Goal: Task Accomplishment & Management: Manage account settings

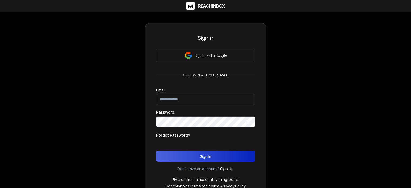
scroll to position [31, 0]
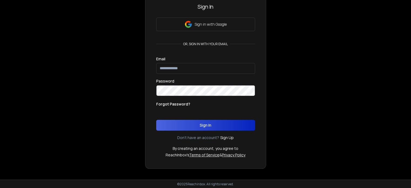
click at [225, 138] on link "Sign Up" at bounding box center [227, 137] width 14 height 5
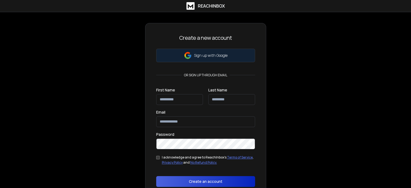
click at [208, 49] on button "Sign up with Google" at bounding box center [205, 56] width 99 height 14
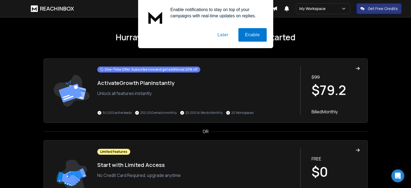
click at [225, 33] on button "Later" at bounding box center [223, 35] width 24 height 14
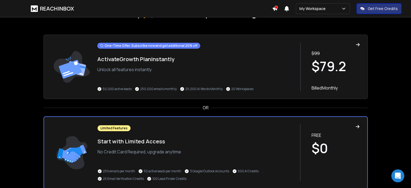
scroll to position [24, 0]
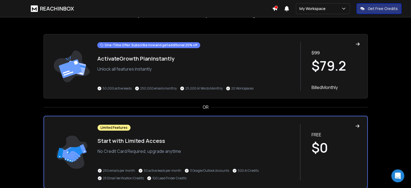
click at [251, 145] on div "Limited Features Start with Limited Access No Credit Card Required, upgrade any…" at bounding box center [196, 152] width 197 height 56
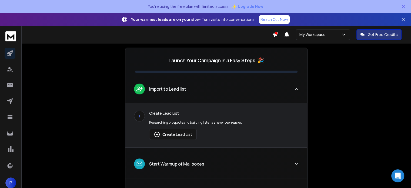
scroll to position [75, 0]
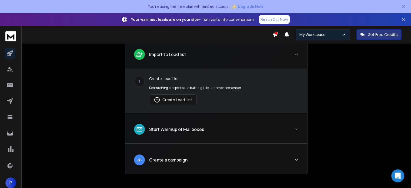
click at [326, 36] on p "My Workspace" at bounding box center [313, 34] width 28 height 5
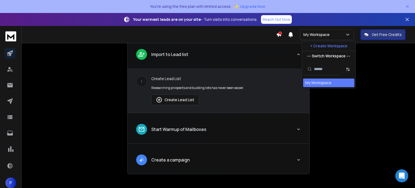
click at [326, 46] on p "+ Create Workspace" at bounding box center [328, 45] width 37 height 5
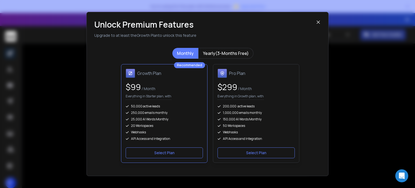
click at [318, 19] on div "Unlock Premium Features Upgrade to at least the Growth Plan to unlock this feat…" at bounding box center [207, 94] width 242 height 164
click at [318, 21] on icon at bounding box center [318, 22] width 5 height 5
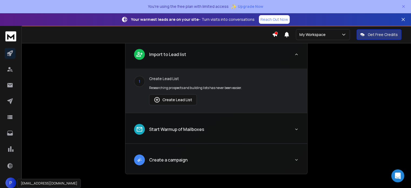
click at [10, 178] on span "P" at bounding box center [10, 182] width 11 height 11
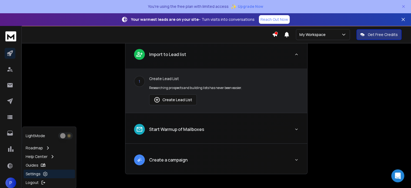
click at [28, 172] on p "Settings" at bounding box center [33, 173] width 15 height 5
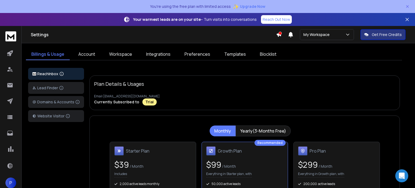
click at [87, 54] on link "Account" at bounding box center [87, 54] width 28 height 11
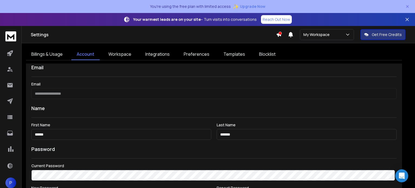
scroll to position [10, 0]
click at [109, 55] on link "Workspace" at bounding box center [120, 54] width 34 height 11
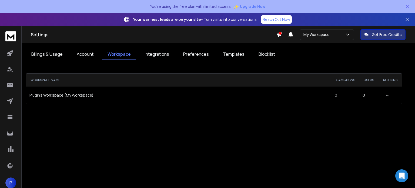
click at [159, 54] on link "Integrations" at bounding box center [156, 54] width 35 height 11
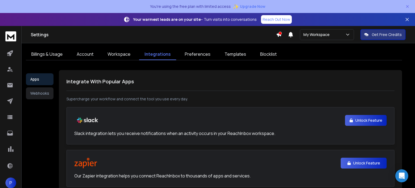
click at [198, 54] on link "Preferences" at bounding box center [197, 54] width 36 height 11
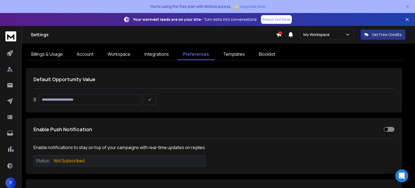
click at [229, 56] on link "Templates" at bounding box center [234, 54] width 32 height 11
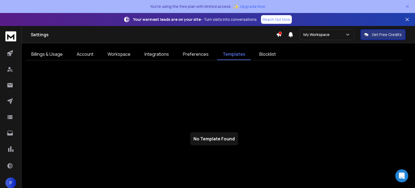
click at [262, 54] on link "Blocklist" at bounding box center [267, 54] width 27 height 11
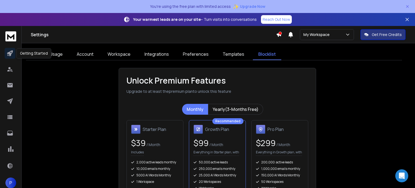
click at [11, 52] on icon at bounding box center [10, 53] width 6 height 6
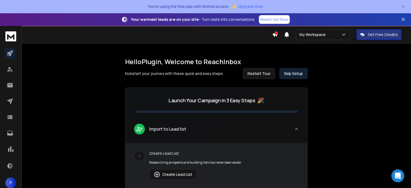
click at [288, 73] on span "Skip Setup" at bounding box center [293, 73] width 19 height 5
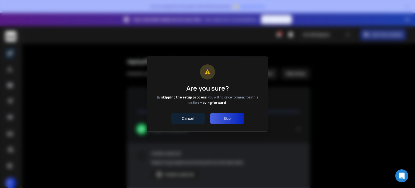
click at [193, 119] on button "Cancel" at bounding box center [188, 118] width 34 height 11
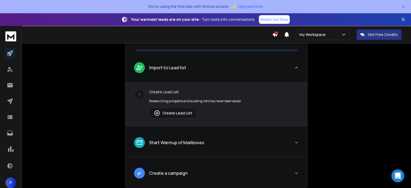
scroll to position [63, 0]
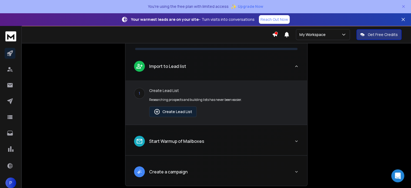
click at [179, 111] on button "Create Lead List" at bounding box center [173, 111] width 48 height 11
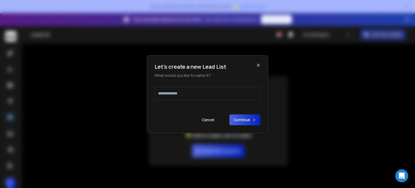
click at [188, 92] on input at bounding box center [208, 94] width 106 height 14
type input "*****"
click at [246, 121] on button "Continue" at bounding box center [244, 119] width 31 height 11
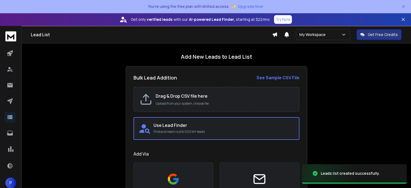
scroll to position [23, 0]
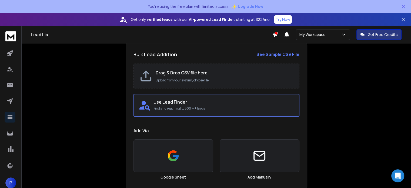
click at [212, 109] on p "Find and reach out to 500 M+ leads" at bounding box center [224, 108] width 141 height 4
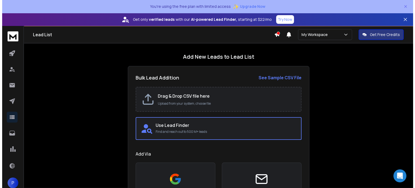
scroll to position [23, 0]
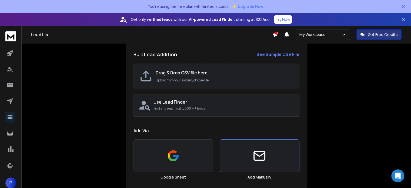
click at [236, 150] on div at bounding box center [260, 155] width 80 height 33
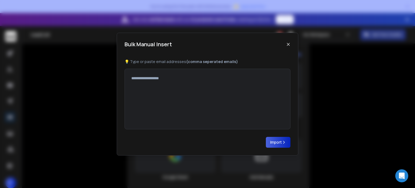
click at [169, 89] on textarea at bounding box center [208, 99] width 166 height 61
type textarea "**********"
click at [272, 141] on button "Import" at bounding box center [278, 142] width 25 height 11
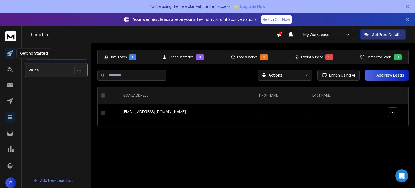
click at [9, 53] on icon at bounding box center [10, 53] width 6 height 6
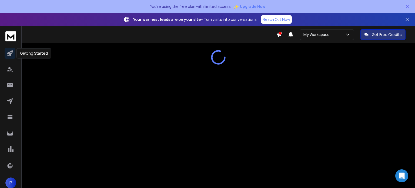
click at [9, 53] on icon at bounding box center [10, 53] width 6 height 6
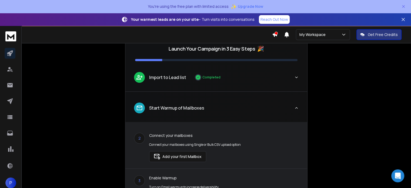
scroll to position [54, 0]
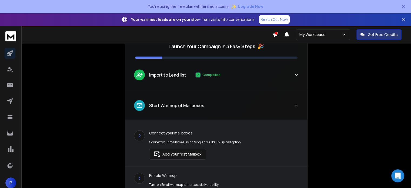
click at [188, 108] on p "Start Warmup of Mailboxes" at bounding box center [176, 105] width 55 height 6
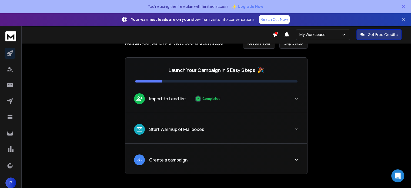
click at [199, 137] on button "Start Warmup of Mailboxes" at bounding box center [216, 131] width 182 height 24
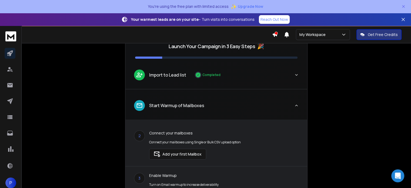
scroll to position [123, 0]
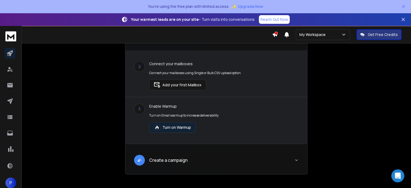
click at [186, 128] on button "Turn on Warmup" at bounding box center [172, 127] width 46 height 11
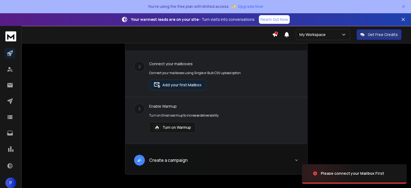
click at [178, 87] on button "Add your first Mailbox" at bounding box center [177, 84] width 57 height 11
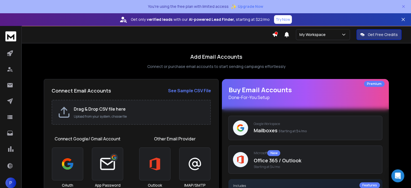
scroll to position [48, 0]
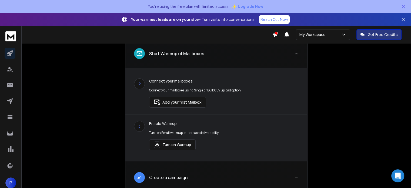
scroll to position [106, 0]
click at [184, 173] on div "Create a campaign" at bounding box center [161, 177] width 54 height 11
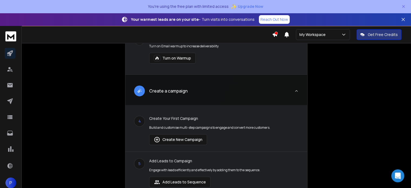
scroll to position [192, 0]
click at [174, 136] on button "Create New Campaign" at bounding box center [178, 139] width 58 height 11
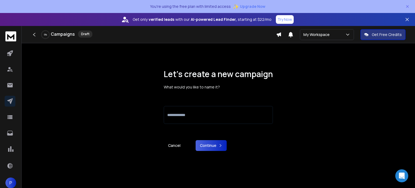
click at [184, 113] on input at bounding box center [218, 115] width 109 height 18
type input "*******"
click at [204, 142] on button "Continue" at bounding box center [211, 145] width 31 height 11
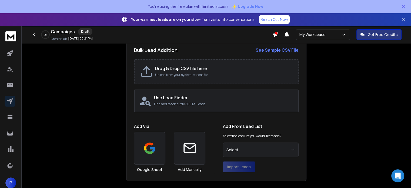
scroll to position [42, 0]
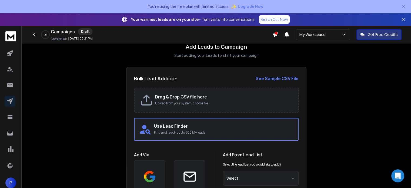
click at [194, 133] on p "Find and reach out to 500 M+ leads" at bounding box center [224, 132] width 140 height 4
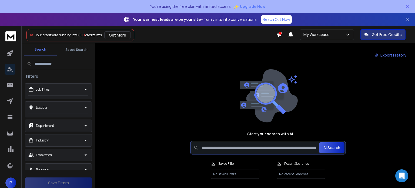
click at [216, 150] on textarea at bounding box center [259, 147] width 114 height 11
type textarea "*****"
click at [333, 148] on button "AI Search" at bounding box center [331, 147] width 25 height 11
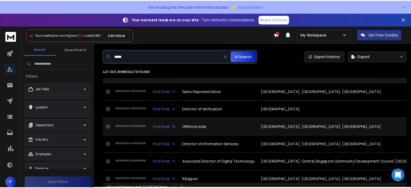
scroll to position [90, 0]
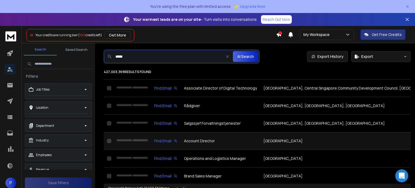
click at [202, 135] on td "Account Director" at bounding box center [220, 141] width 79 height 18
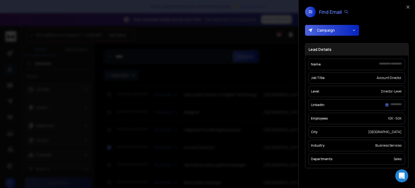
click at [326, 35] on button "Campaign" at bounding box center [332, 30] width 54 height 11
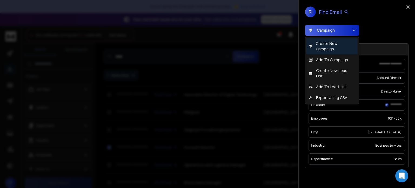
click at [326, 46] on p "Create New Campaign" at bounding box center [335, 46] width 41 height 13
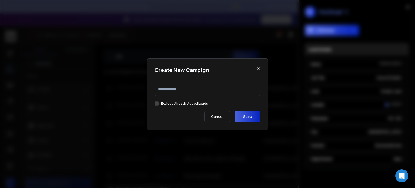
click at [213, 91] on input at bounding box center [208, 89] width 106 height 14
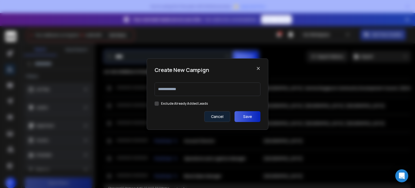
type input "*****"
click at [249, 115] on button "Save" at bounding box center [248, 116] width 26 height 11
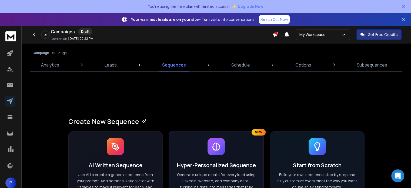
click at [9, 40] on img at bounding box center [10, 36] width 11 height 10
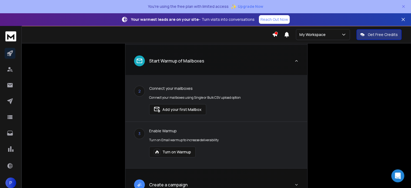
scroll to position [99, 0]
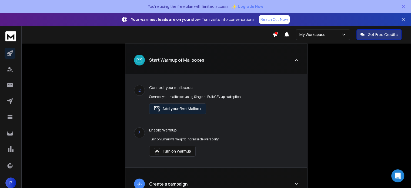
click at [179, 104] on button "Add your first Mailbox" at bounding box center [177, 108] width 57 height 11
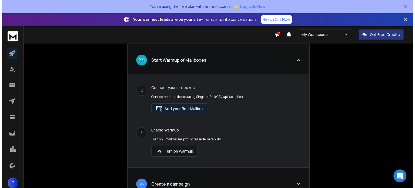
scroll to position [48, 0]
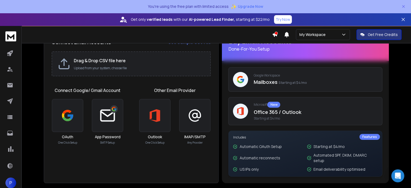
click at [74, 123] on icon at bounding box center [68, 115] width 14 height 16
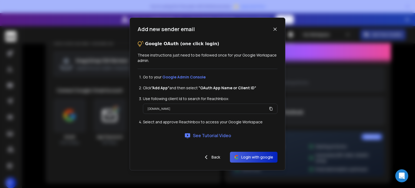
click at [245, 156] on button "Login with google" at bounding box center [254, 157] width 48 height 11
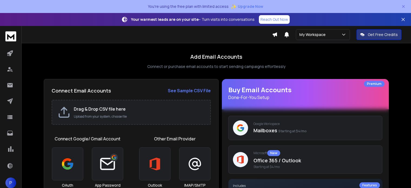
scroll to position [48, 0]
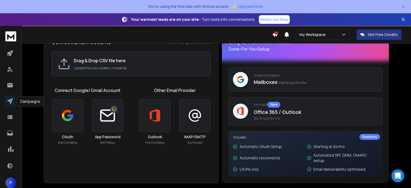
click at [11, 102] on icon at bounding box center [10, 101] width 6 height 6
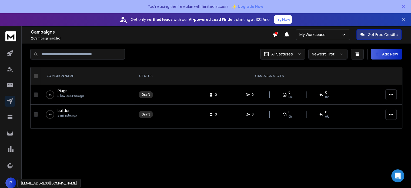
click at [12, 179] on span "P" at bounding box center [10, 182] width 11 height 11
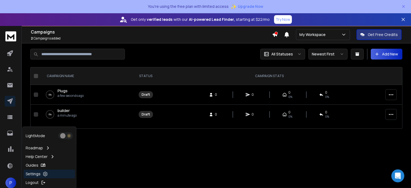
click at [40, 174] on p "Settings" at bounding box center [33, 173] width 15 height 5
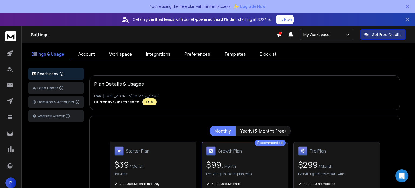
click at [160, 53] on link "Integrations" at bounding box center [158, 54] width 35 height 11
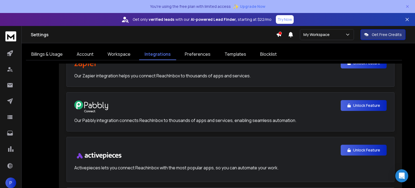
scroll to position [126, 0]
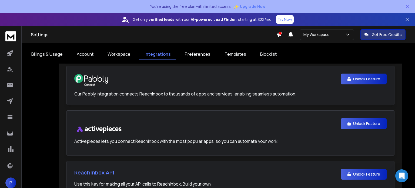
click at [358, 172] on p "Unlock Feature" at bounding box center [366, 173] width 27 height 5
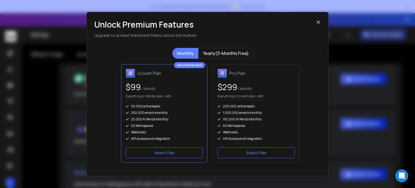
click at [318, 22] on icon at bounding box center [318, 22] width 5 height 5
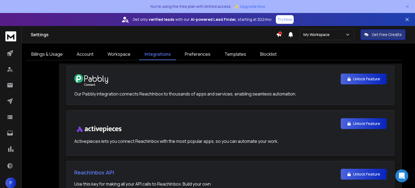
scroll to position [0, 0]
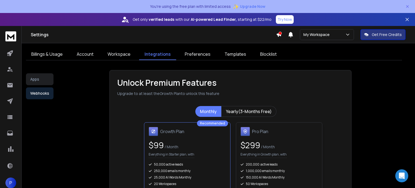
click at [45, 93] on button "Webhooks" at bounding box center [40, 93] width 28 height 12
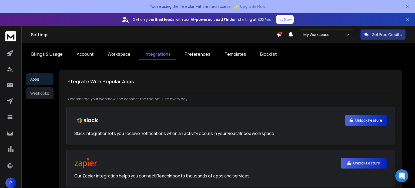
click at [45, 79] on button "Apps" at bounding box center [40, 79] width 28 height 12
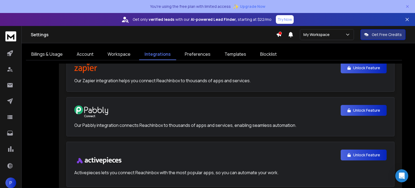
scroll to position [98, 0]
